Goal: Task Accomplishment & Management: Manage account settings

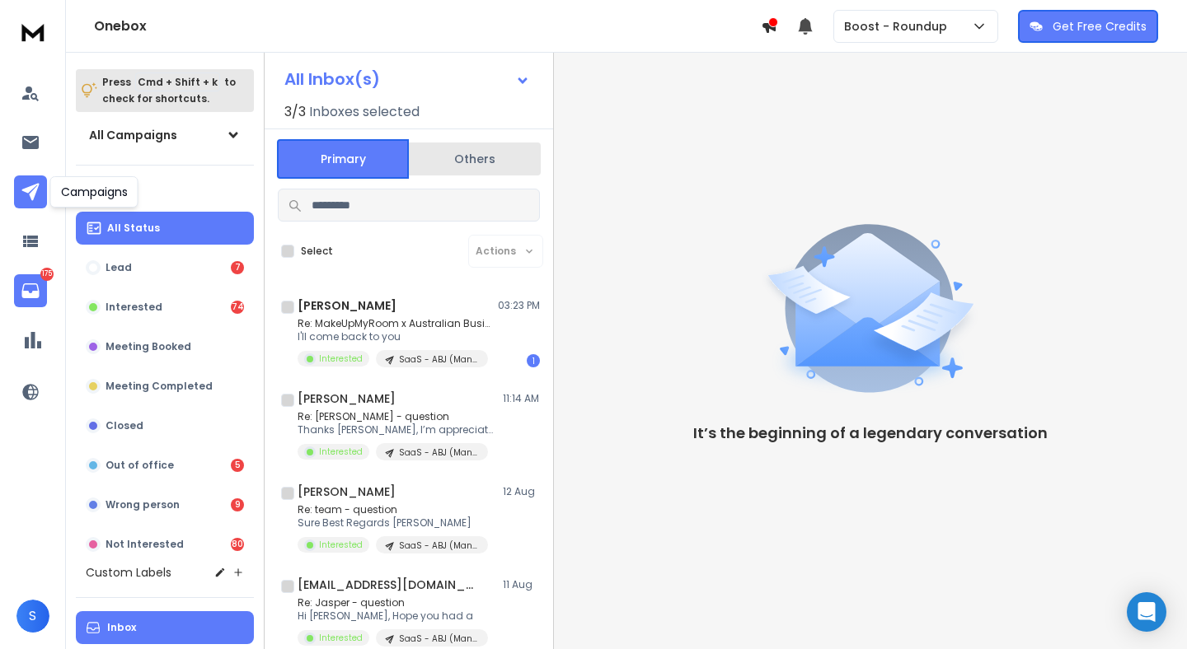
click at [28, 205] on link at bounding box center [30, 192] width 33 height 33
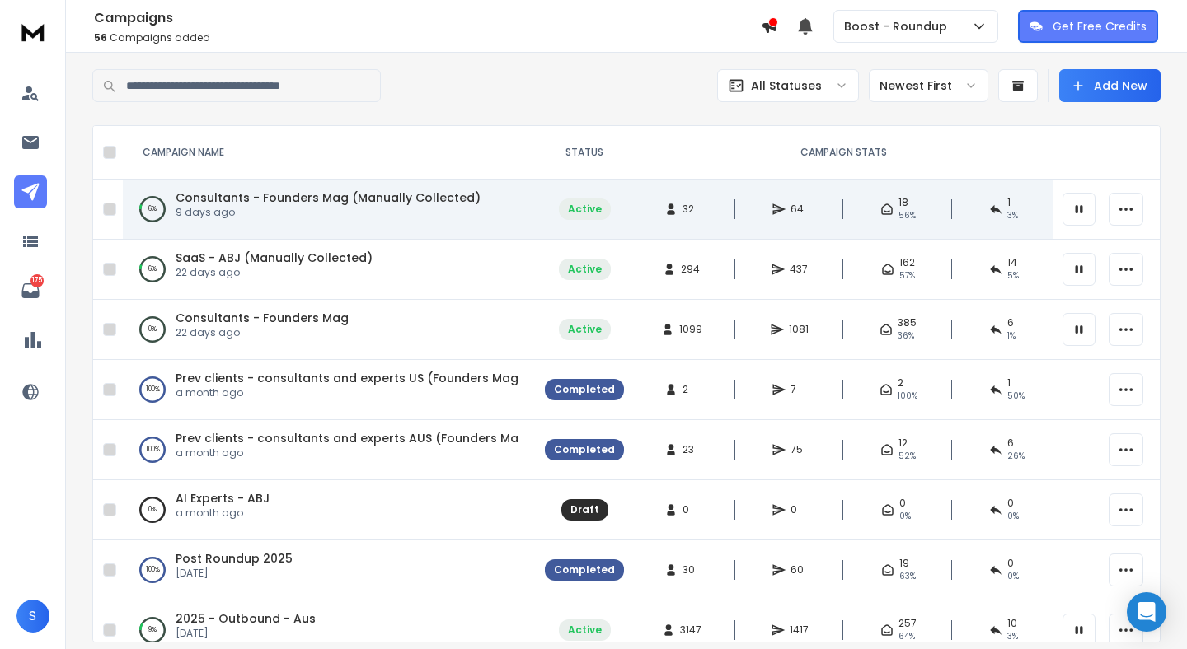
click at [286, 199] on span "Consultants - Founders Mag (Manually Collected)" at bounding box center [328, 198] width 305 height 16
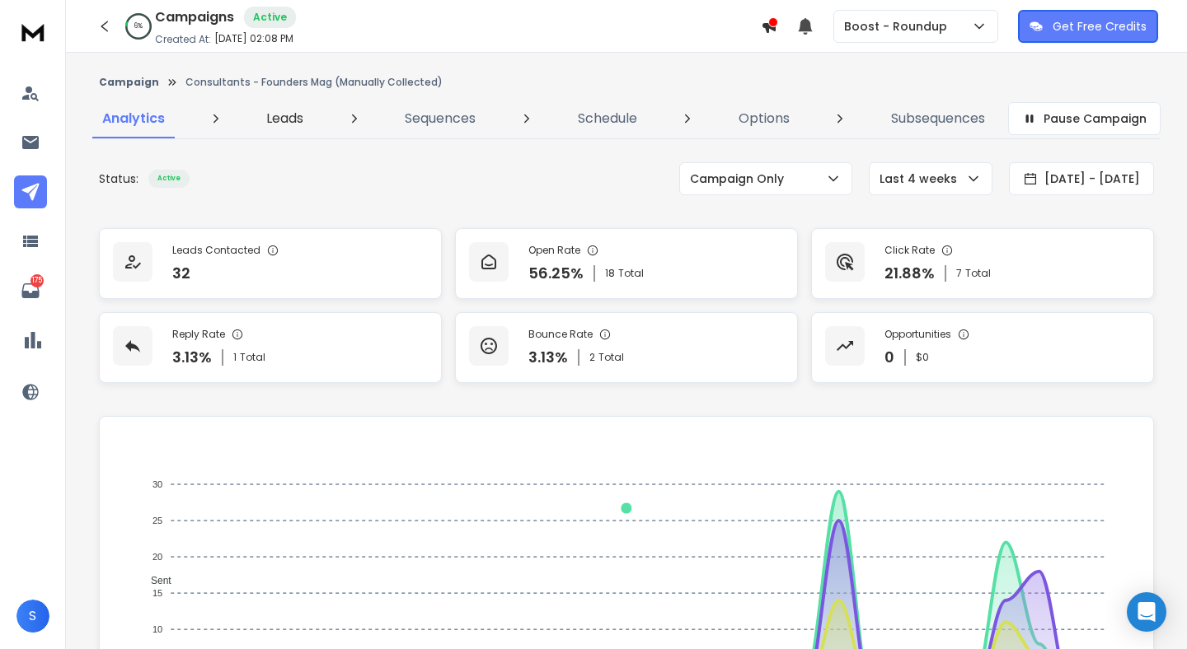
click at [293, 134] on link "Leads" at bounding box center [284, 119] width 57 height 40
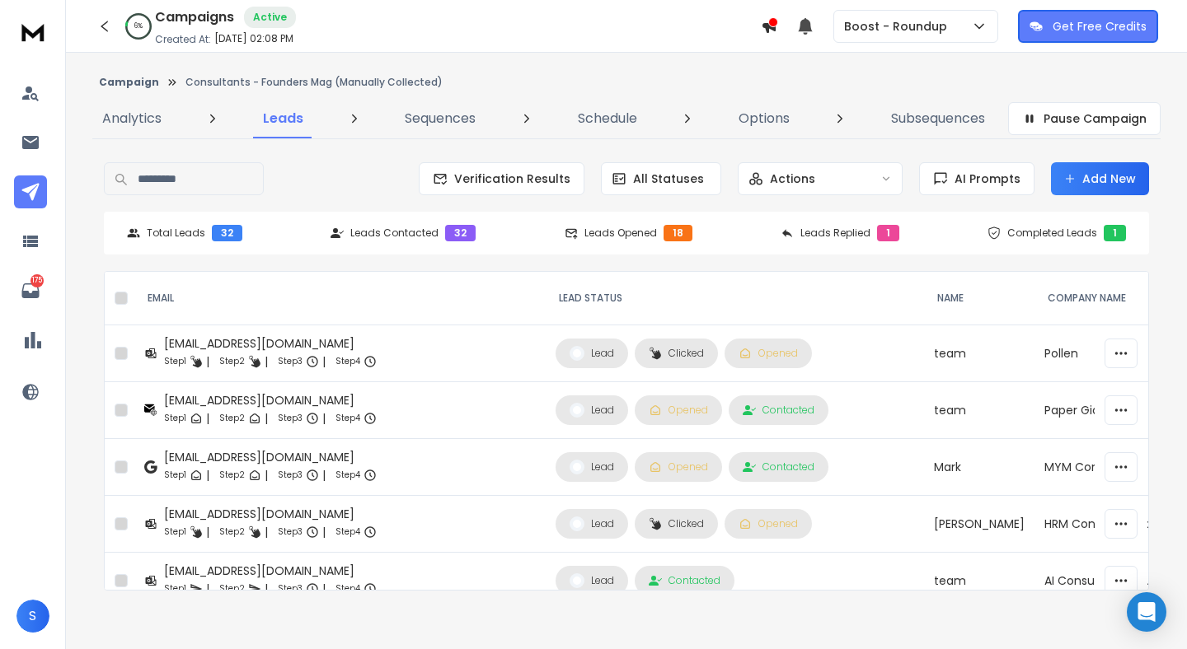
click at [1075, 188] on button "Add New" at bounding box center [1100, 178] width 98 height 33
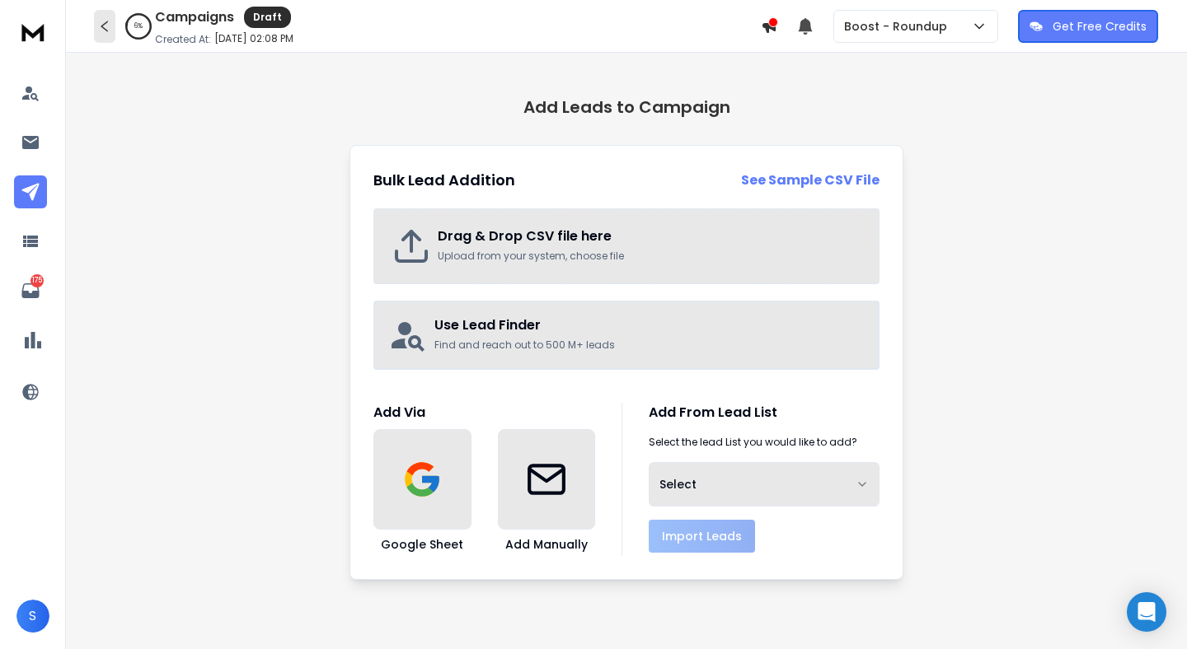
click at [103, 29] on icon at bounding box center [104, 26] width 15 height 15
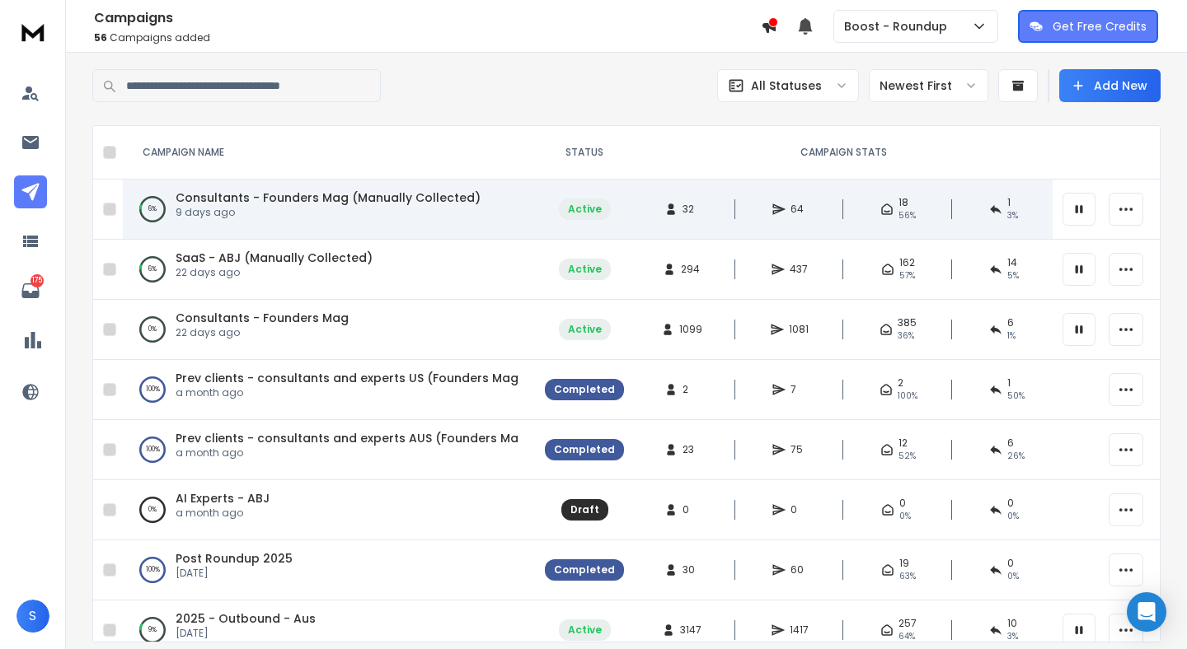
click at [507, 221] on div "6 % Consultants - Founders Mag (Manually Collected) [DATE]" at bounding box center [328, 210] width 379 height 40
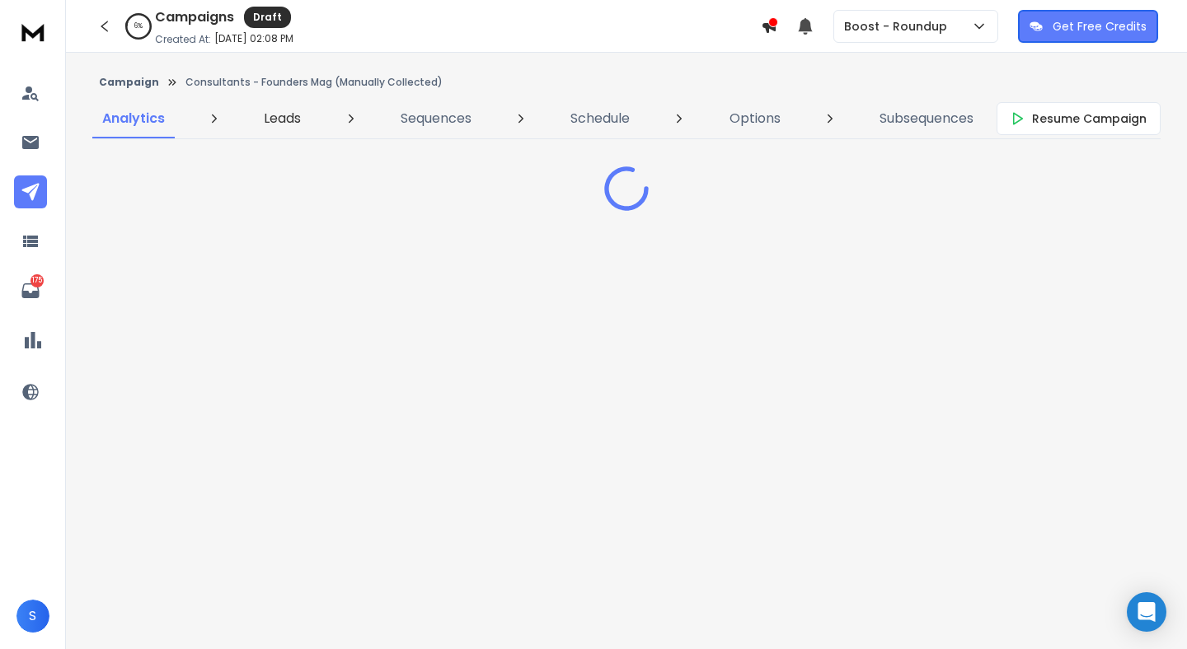
click at [289, 114] on p "Leads" at bounding box center [282, 119] width 37 height 20
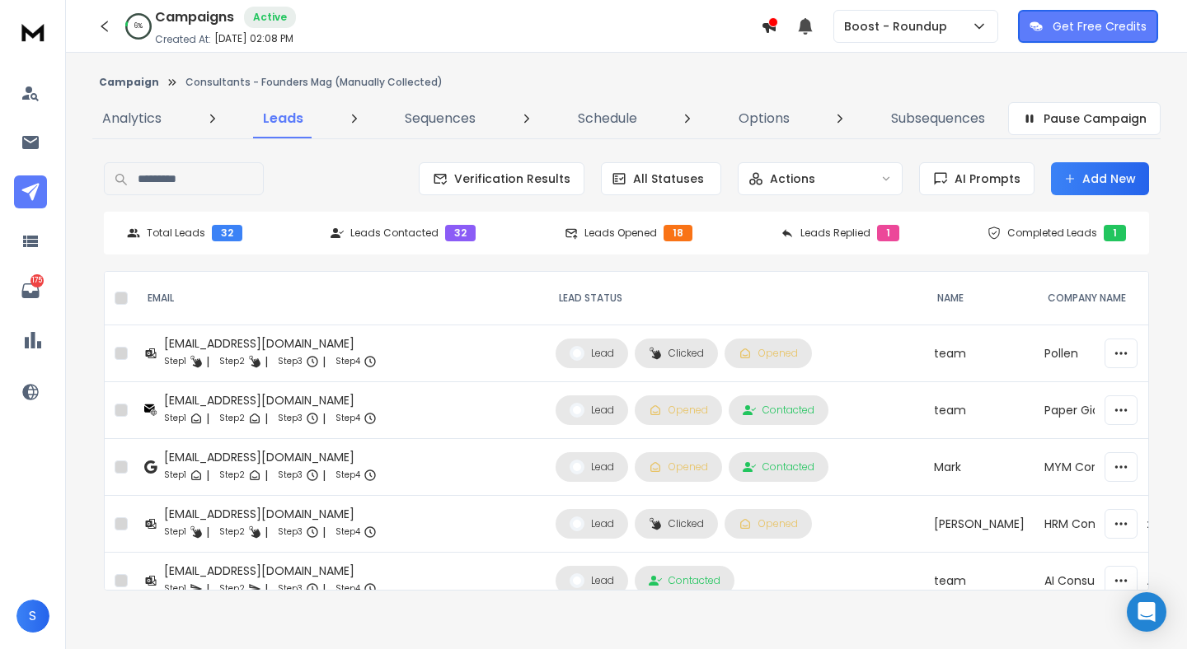
click at [1076, 178] on icon at bounding box center [1070, 179] width 12 height 12
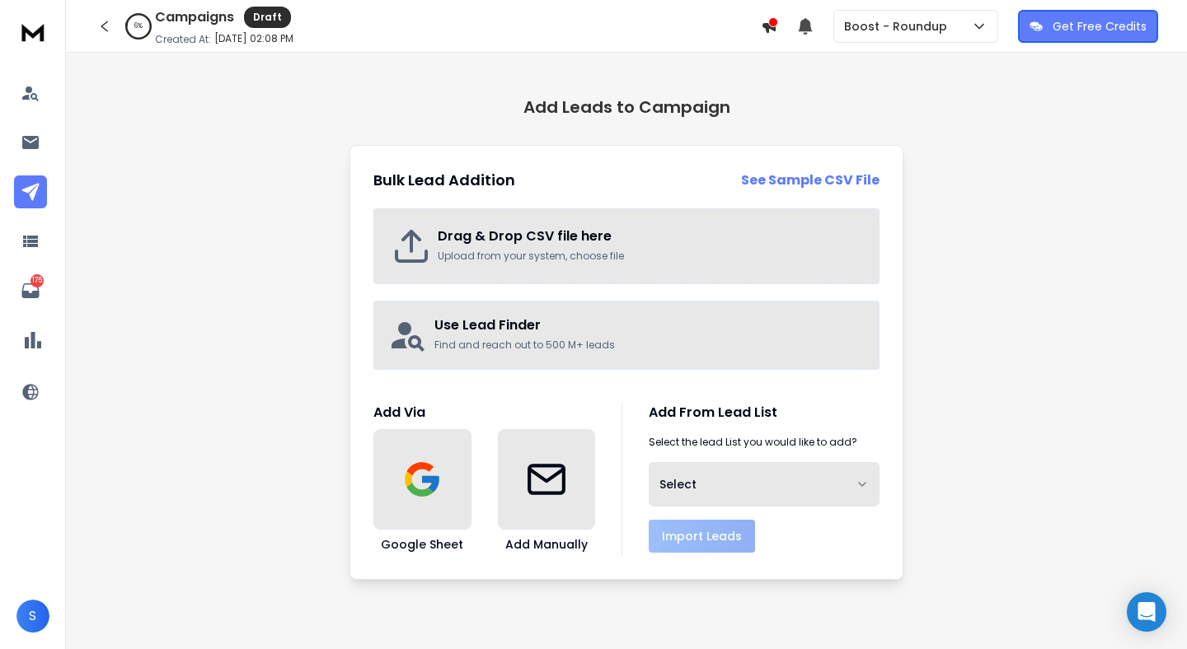
click at [578, 255] on p "Upload from your system, choose file" at bounding box center [650, 256] width 424 height 13
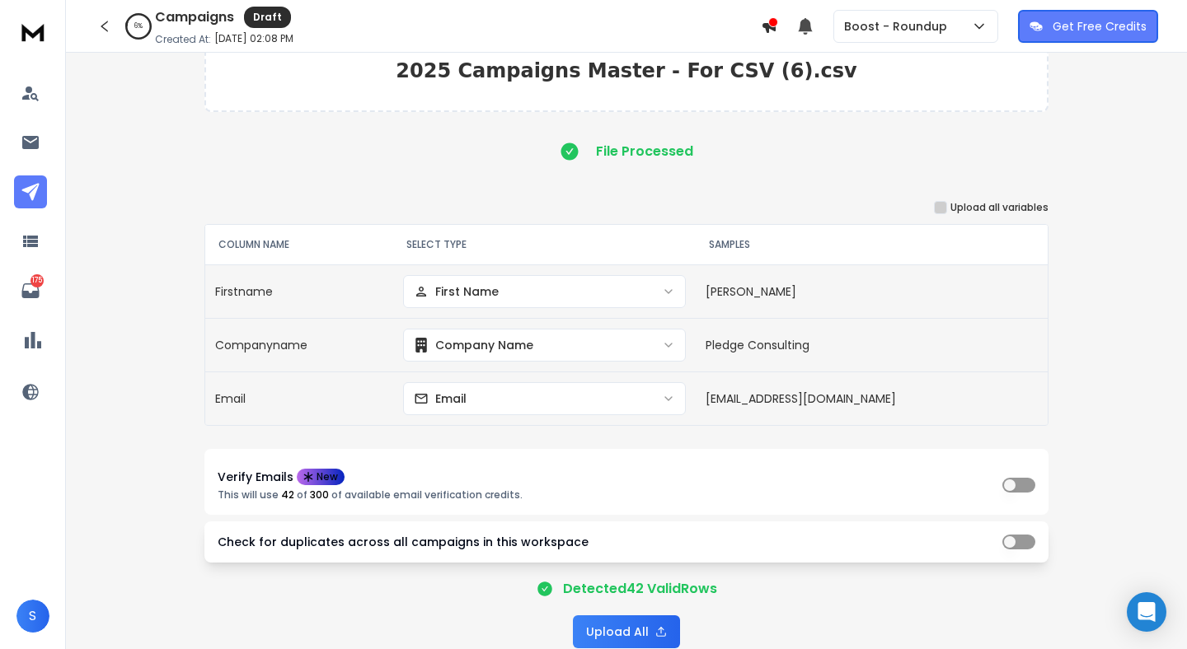
scroll to position [114, 0]
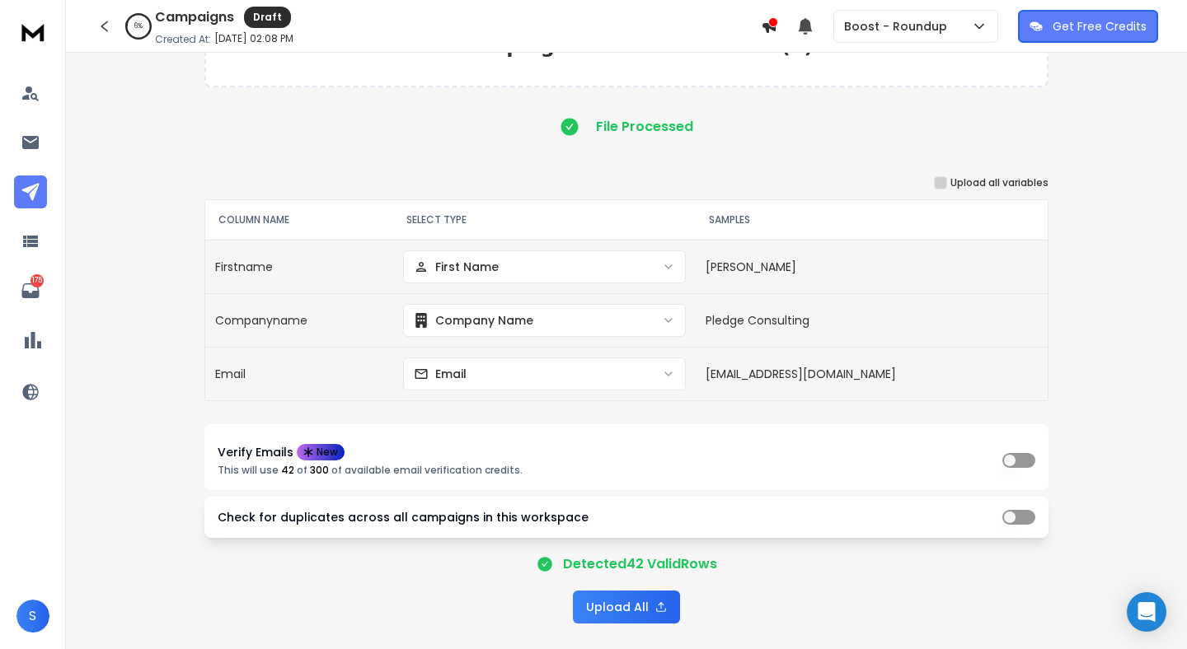
click at [1030, 512] on button "Check for duplicates across all campaigns in this workspace" at bounding box center [1018, 517] width 33 height 15
click at [626, 612] on button "Upload All" at bounding box center [626, 607] width 107 height 33
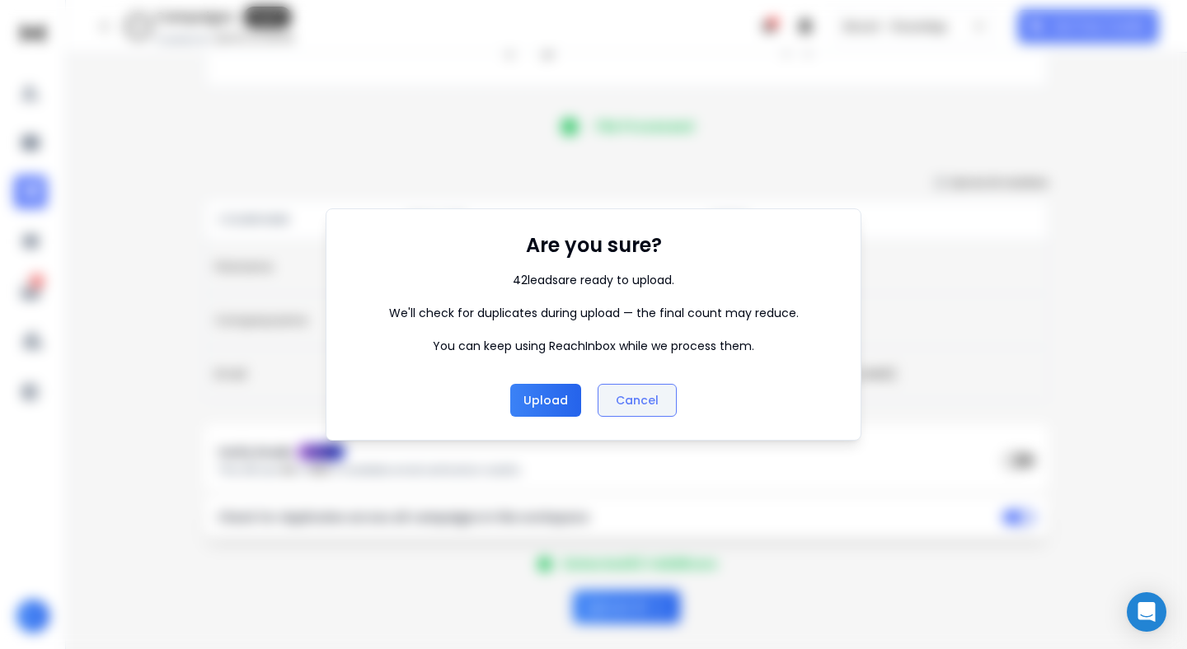
click at [537, 399] on button "Upload" at bounding box center [545, 400] width 71 height 33
